Goal: Task Accomplishment & Management: Manage account settings

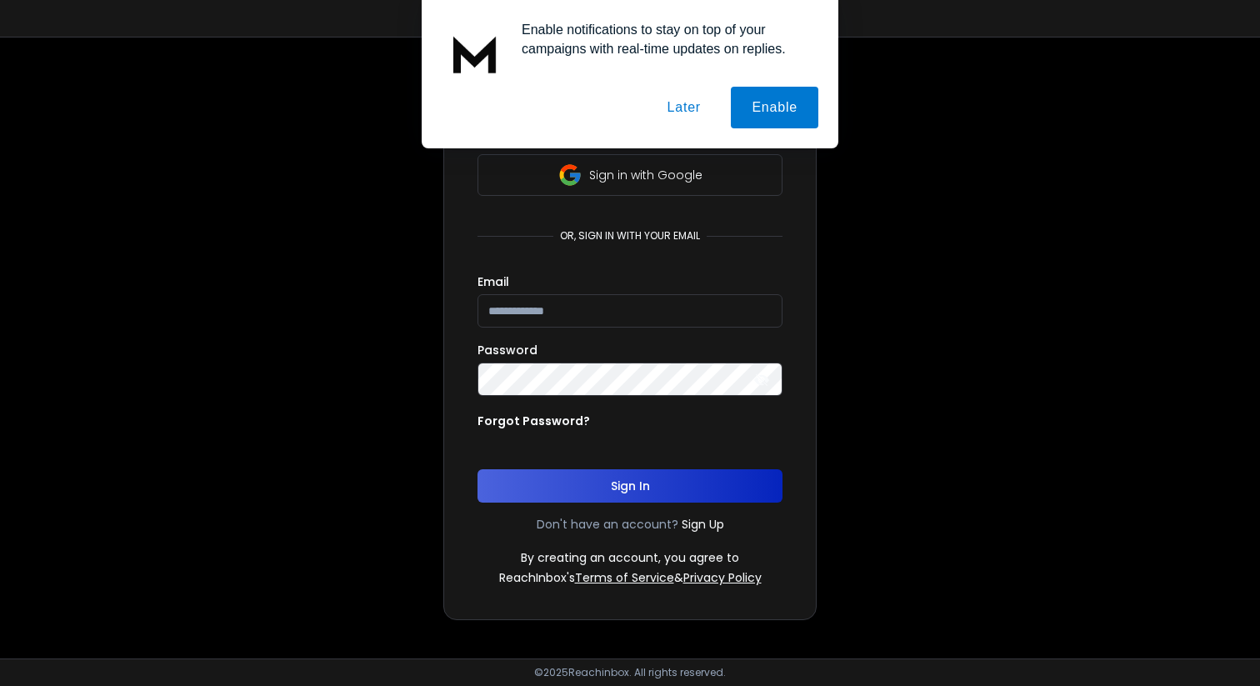
click at [670, 108] on button "Later" at bounding box center [683, 108] width 75 height 42
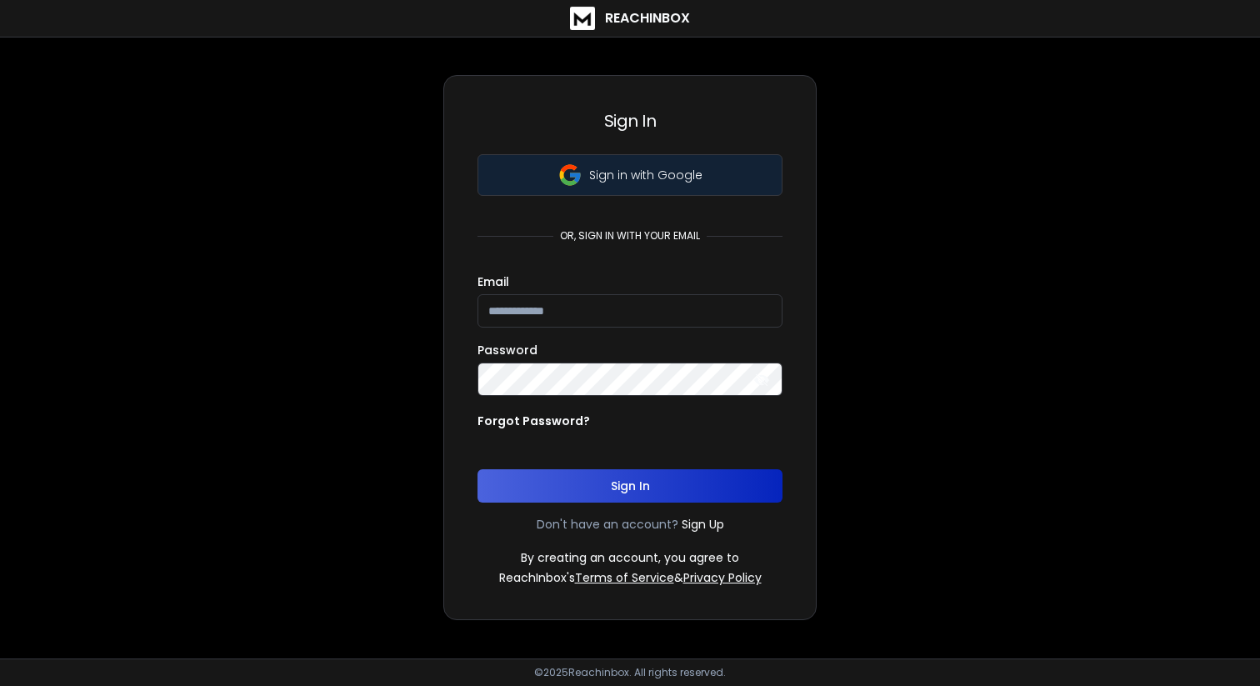
click at [589, 162] on button "Sign in with Google" at bounding box center [630, 175] width 305 height 42
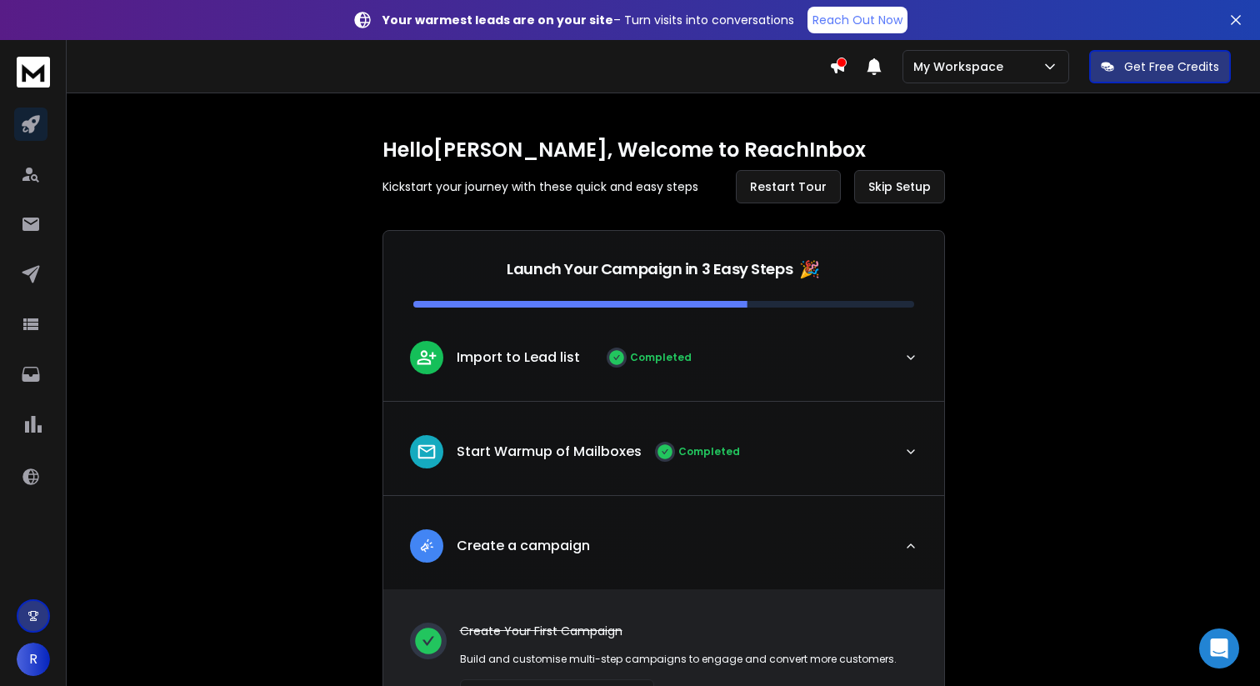
click at [1239, 21] on icon at bounding box center [1235, 20] width 15 height 15
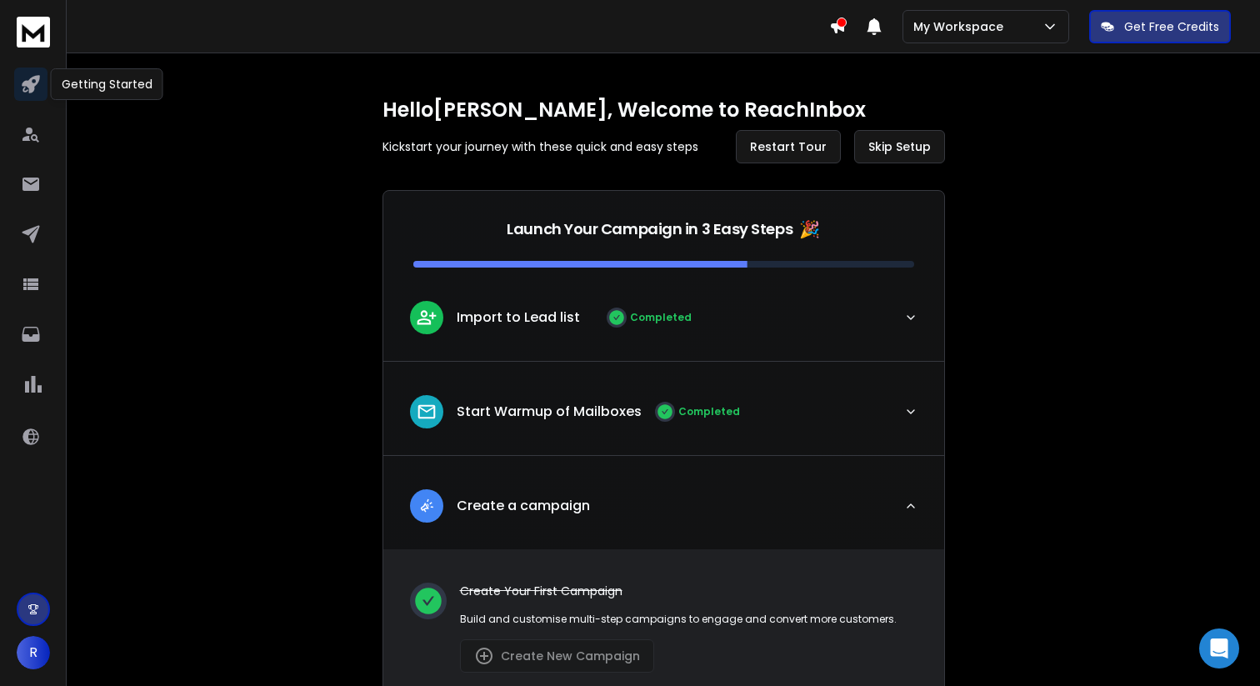
click at [41, 89] on link at bounding box center [30, 84] width 33 height 33
click at [33, 176] on icon at bounding box center [31, 184] width 20 height 20
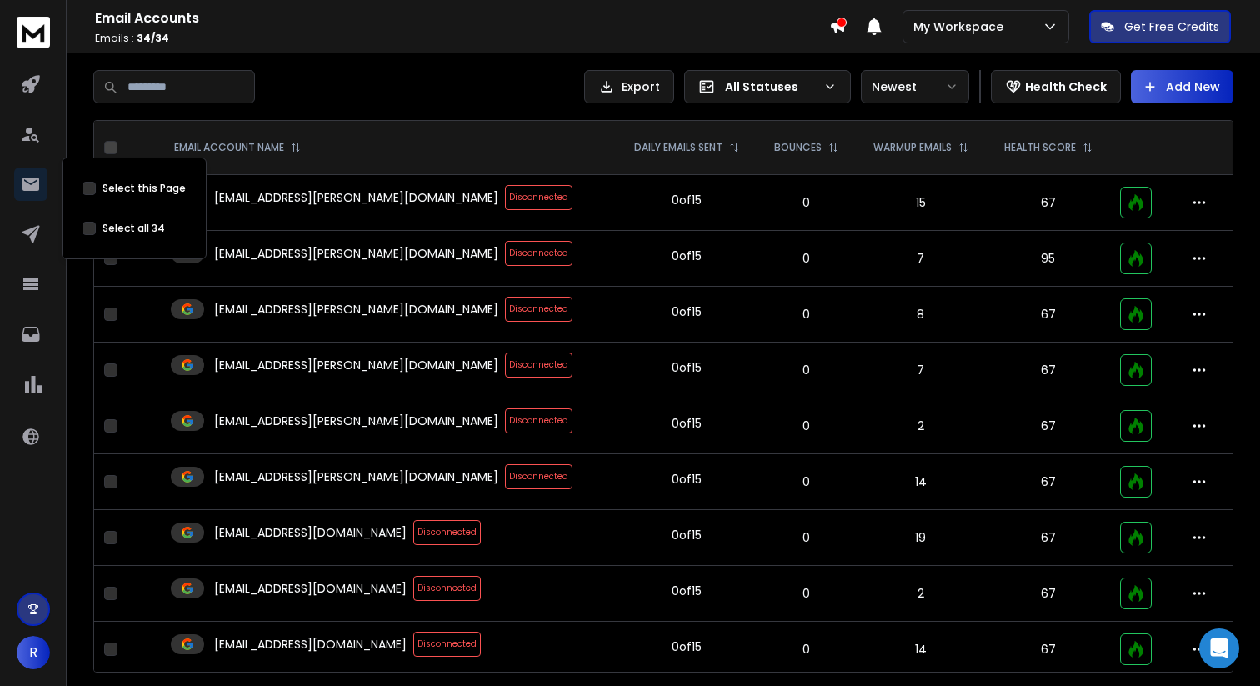
click at [110, 138] on th at bounding box center [127, 148] width 67 height 54
click at [111, 144] on button "Select this Page" at bounding box center [110, 147] width 13 height 13
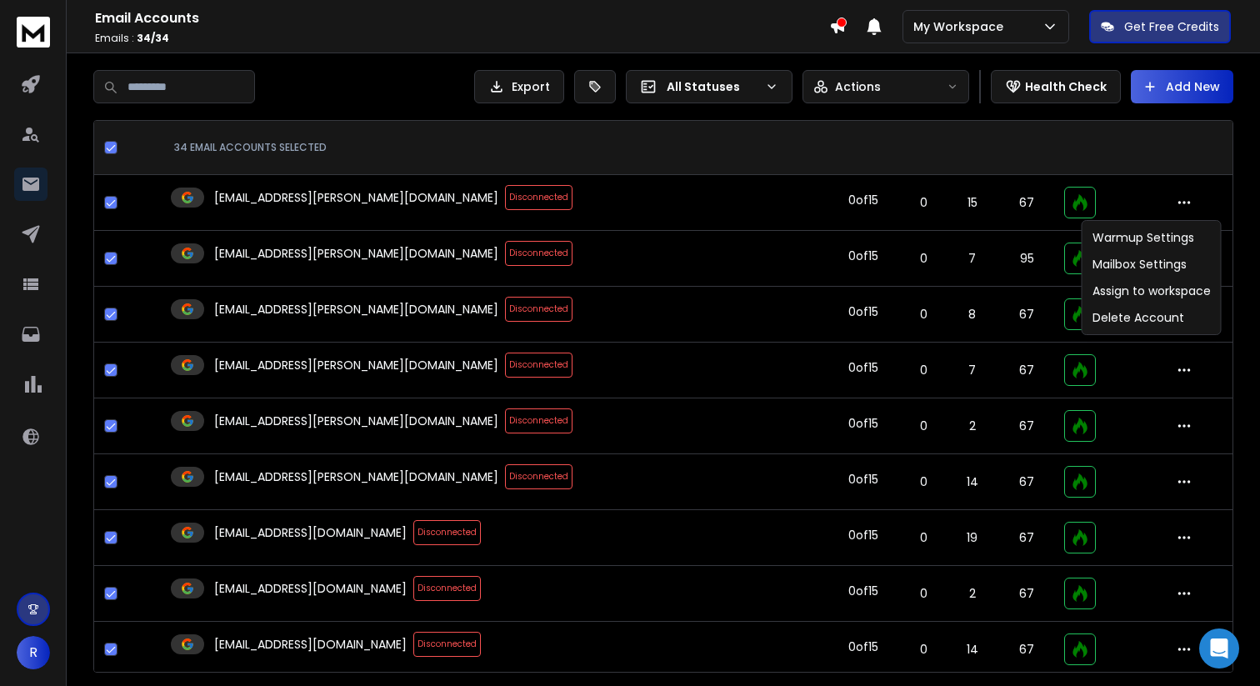
click at [1188, 207] on button at bounding box center [1184, 202] width 77 height 28
click at [855, 92] on p "Actions" at bounding box center [858, 86] width 46 height 17
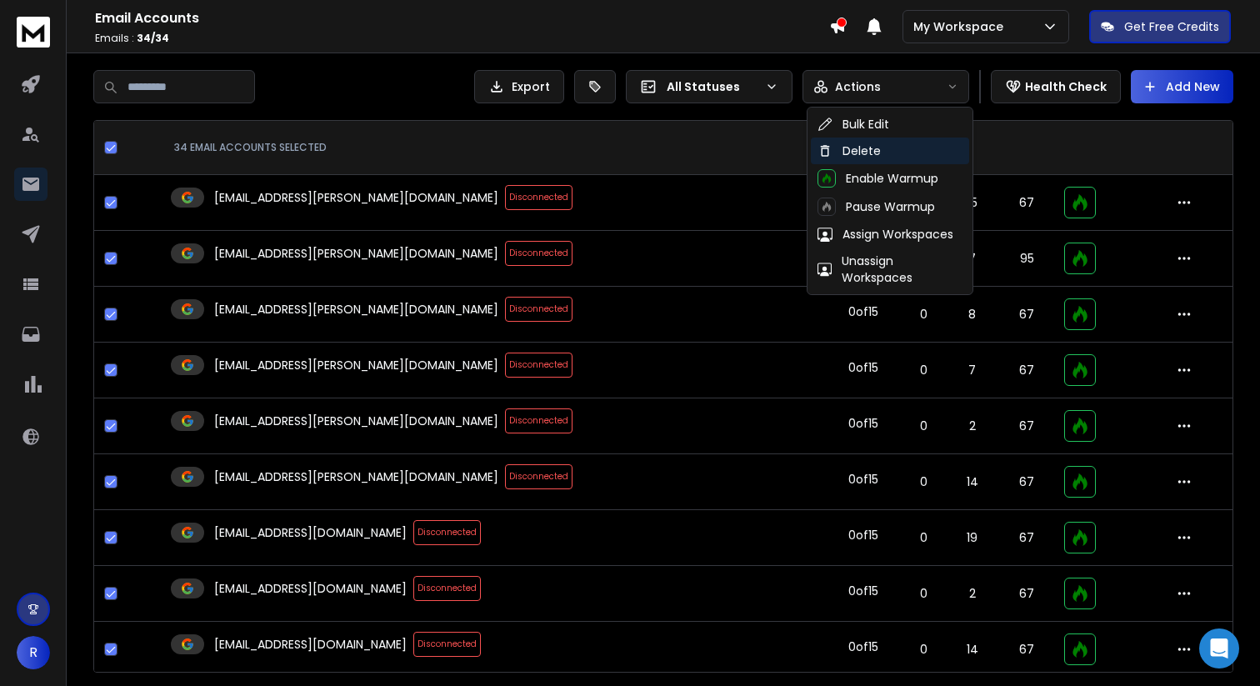
click at [917, 156] on div "Delete" at bounding box center [890, 151] width 158 height 27
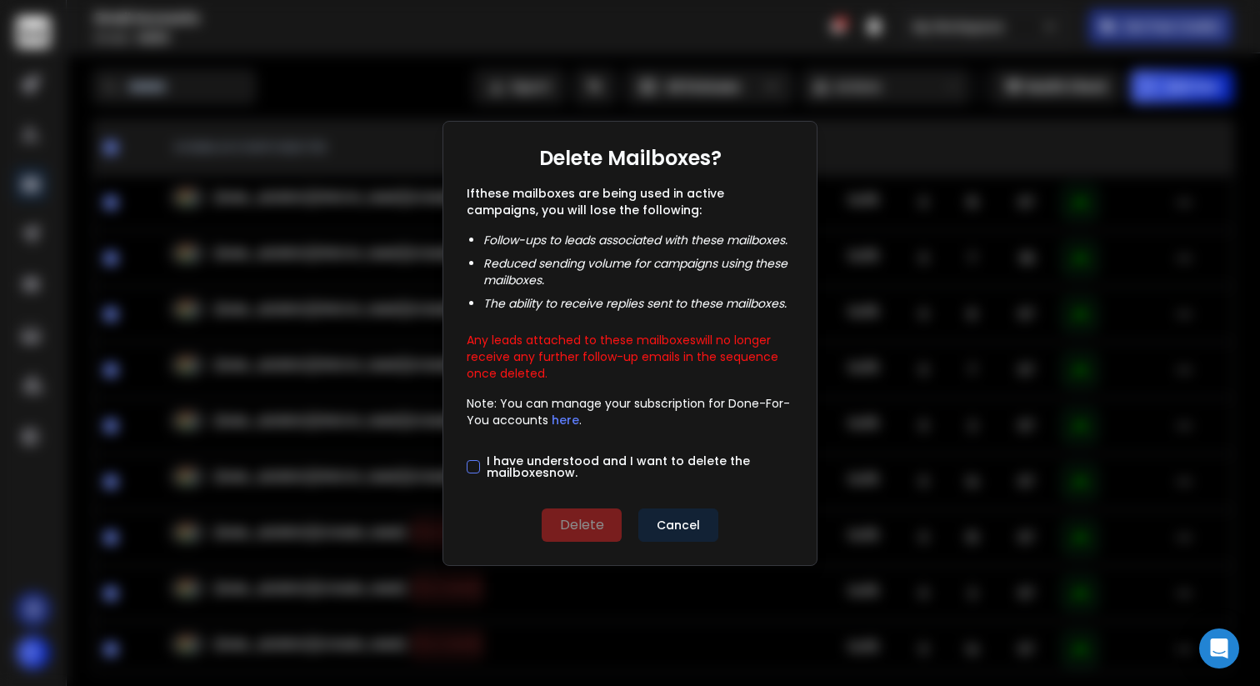
click at [486, 466] on div "I have understood and I want to delete the mailbox es now." at bounding box center [630, 460] width 327 height 37
click at [481, 467] on div "I have understood and I want to delete the mailbox es now." at bounding box center [630, 460] width 327 height 37
click at [478, 468] on button "I have understood and I want to delete the mailbox es now." at bounding box center [473, 466] width 13 height 13
click at [583, 523] on button "Delete" at bounding box center [582, 524] width 80 height 33
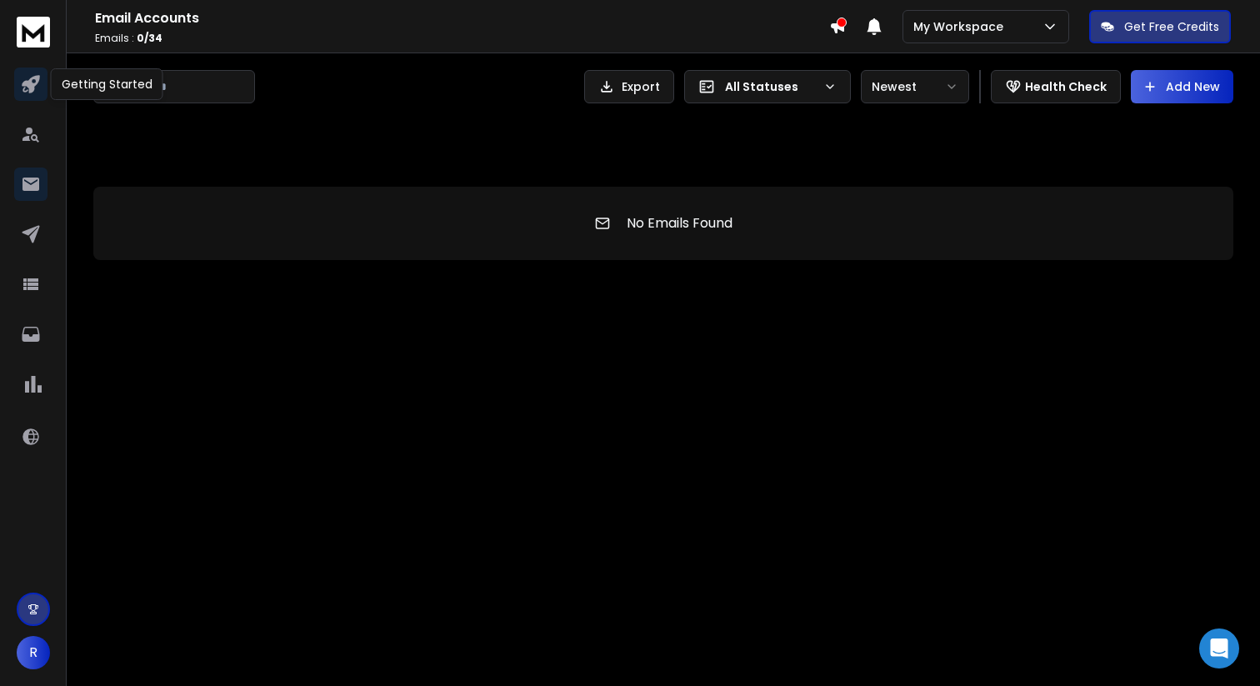
click at [21, 83] on icon at bounding box center [31, 84] width 20 height 20
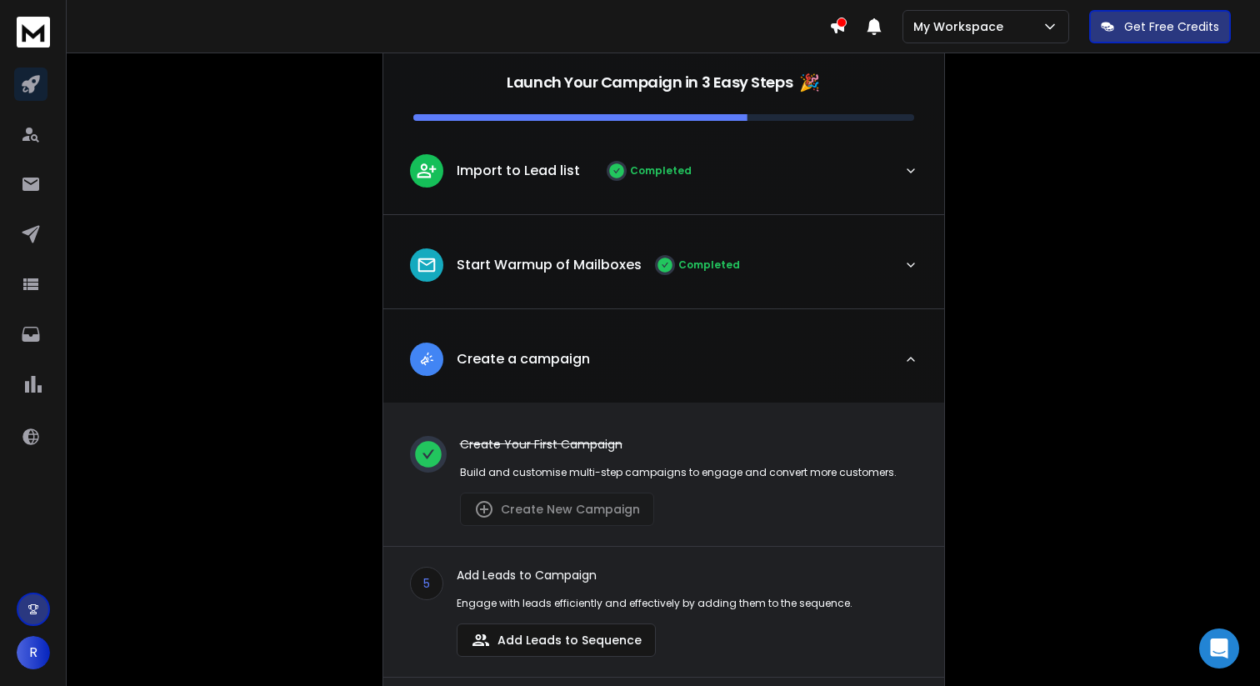
scroll to position [148, 0]
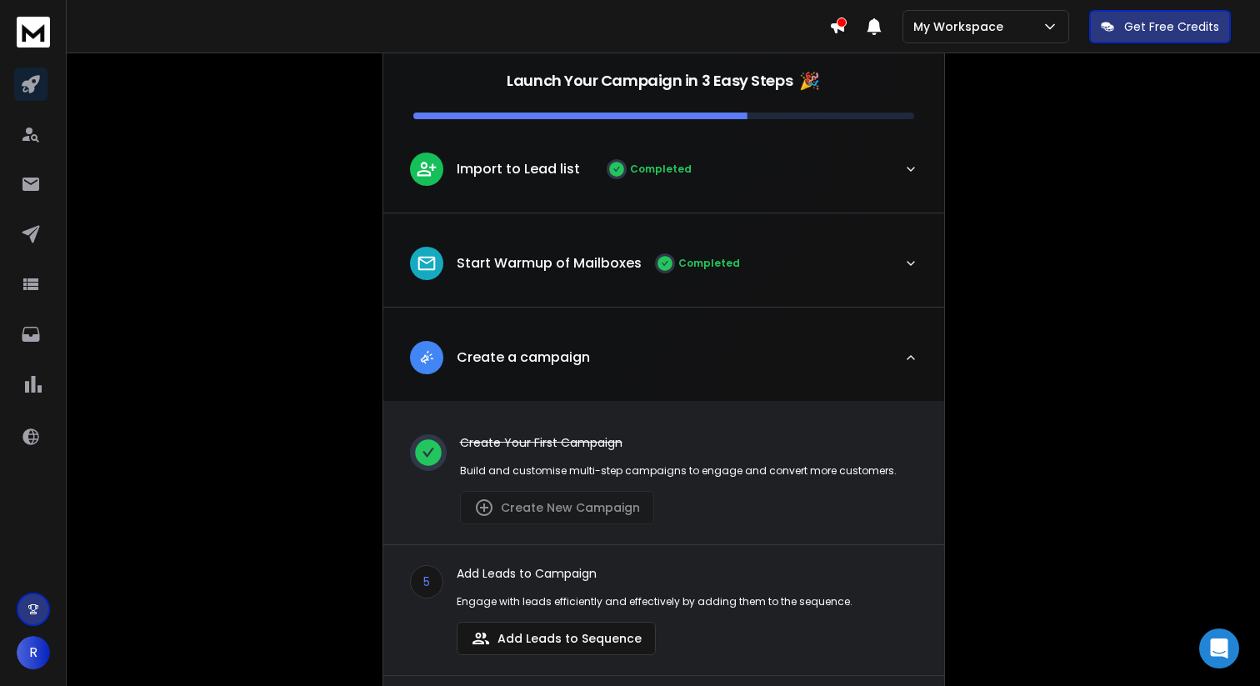
click at [553, 353] on p "Create a campaign" at bounding box center [523, 358] width 133 height 20
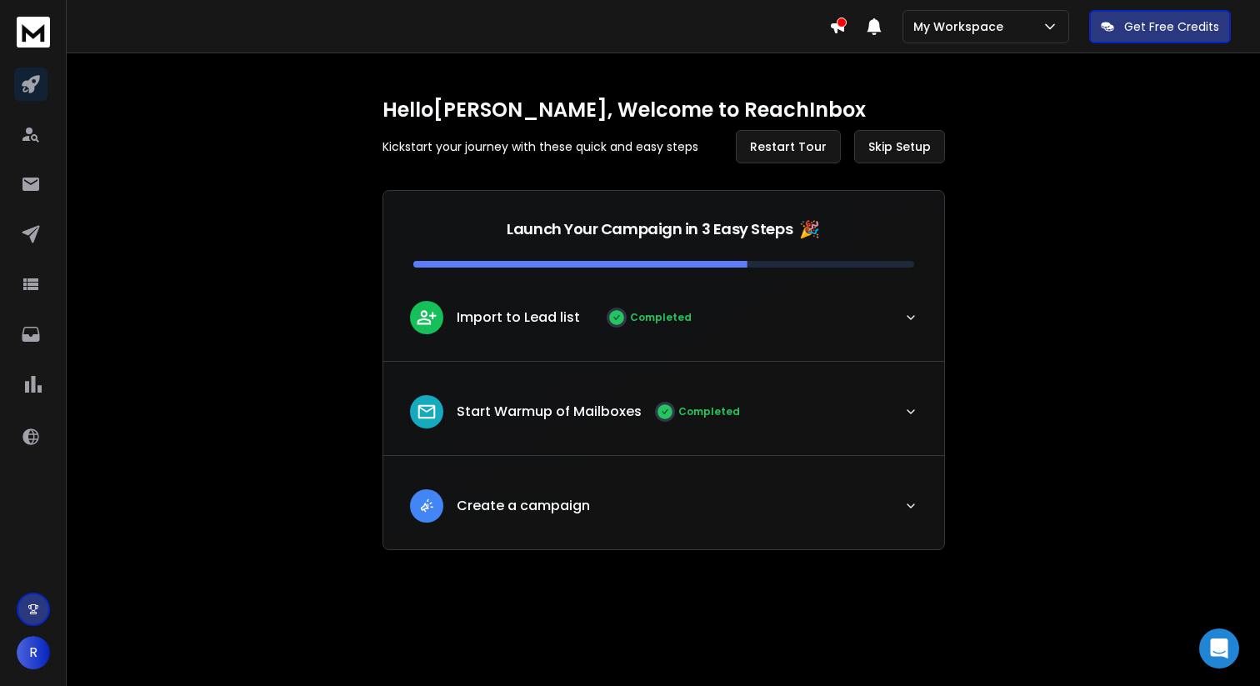
click at [553, 508] on p "Create a campaign" at bounding box center [523, 506] width 133 height 20
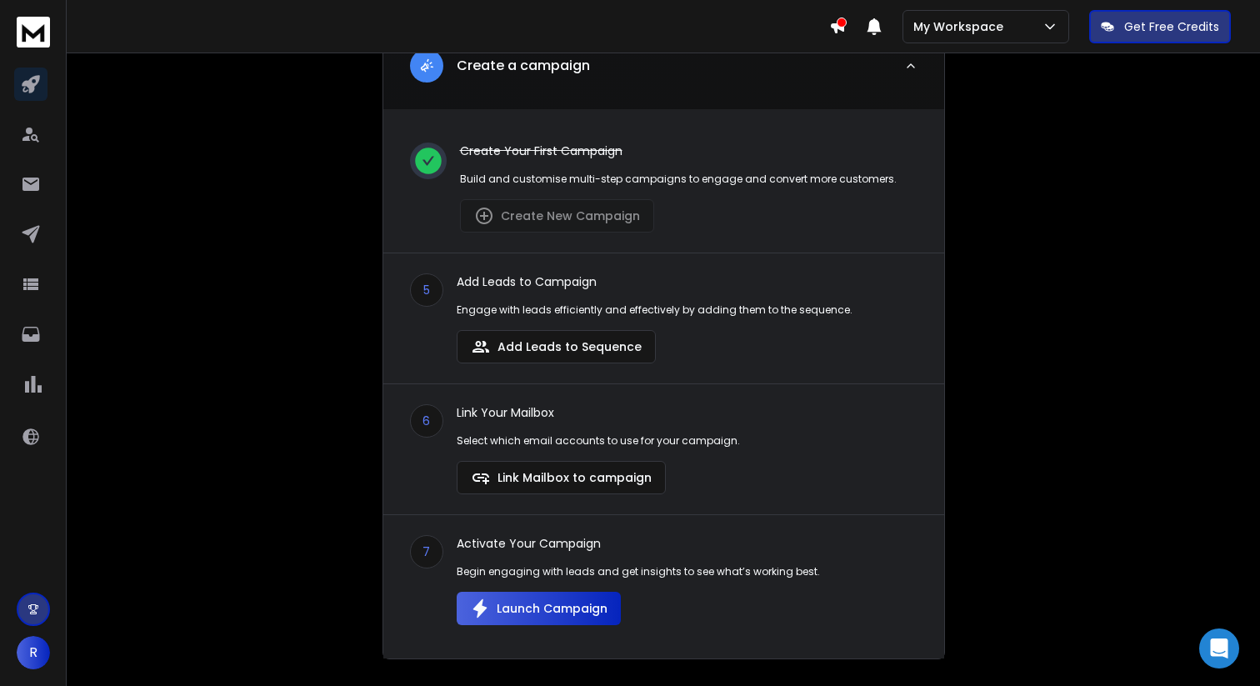
scroll to position [457, 0]
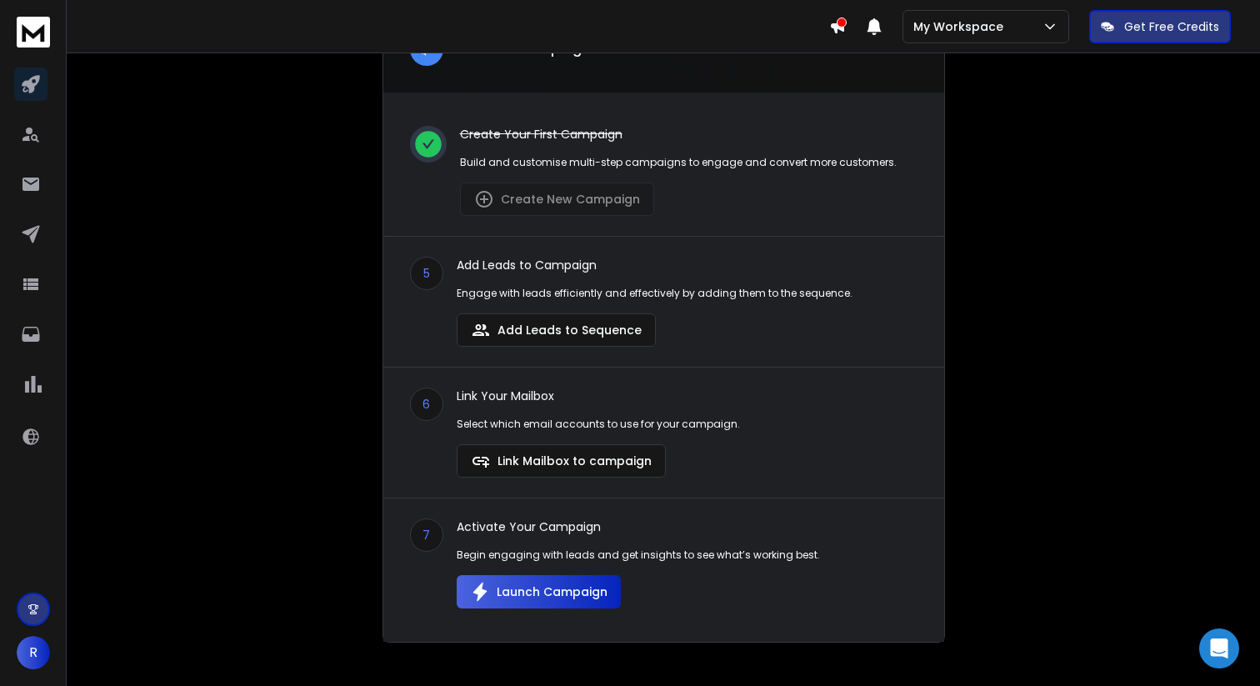
click at [1047, 163] on div "Hello [PERSON_NAME] , Welcome to ReachInbox Kickstart your journey with these q…" at bounding box center [663, 141] width 1140 height 1056
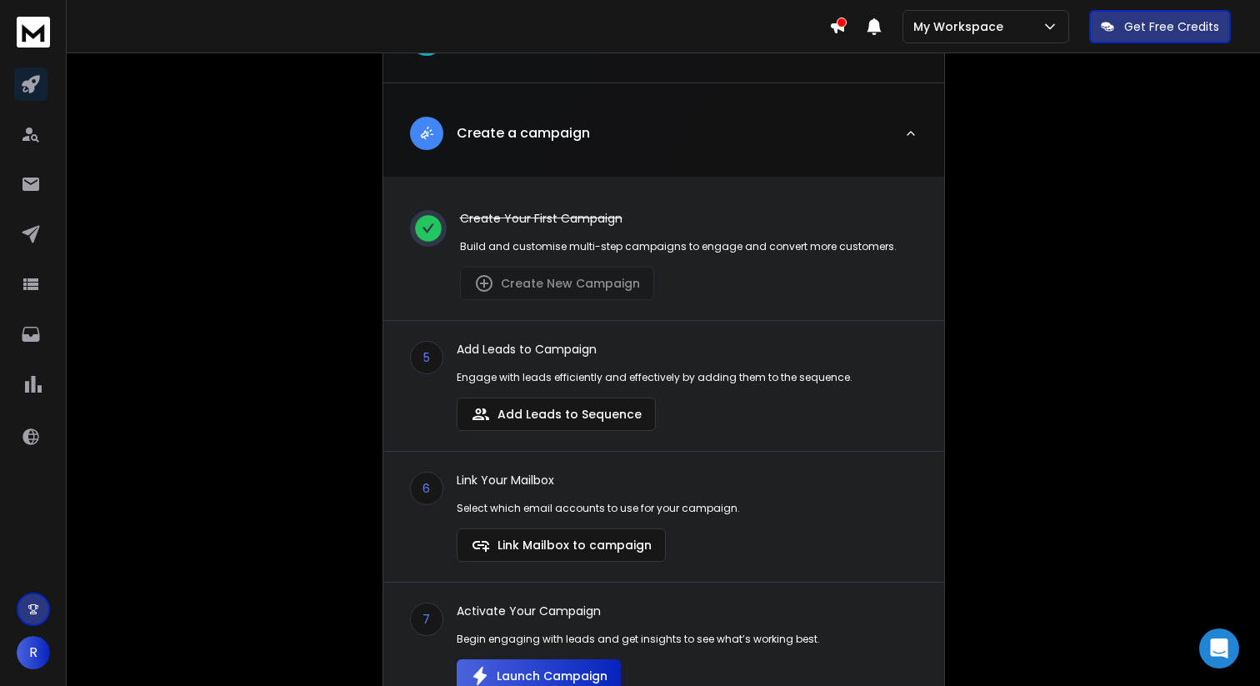
scroll to position [248, 0]
